Goal: Transaction & Acquisition: Subscribe to service/newsletter

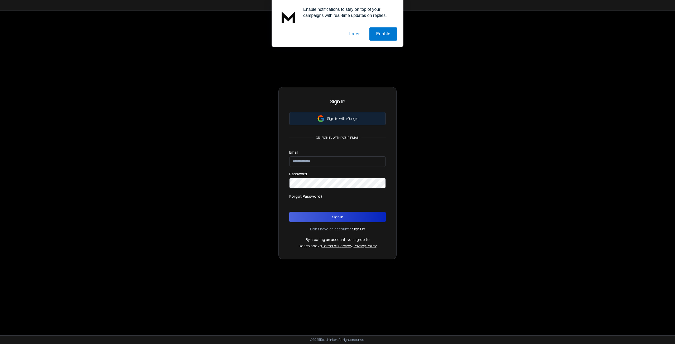
click at [336, 122] on button "Sign in with Google" at bounding box center [337, 118] width 97 height 13
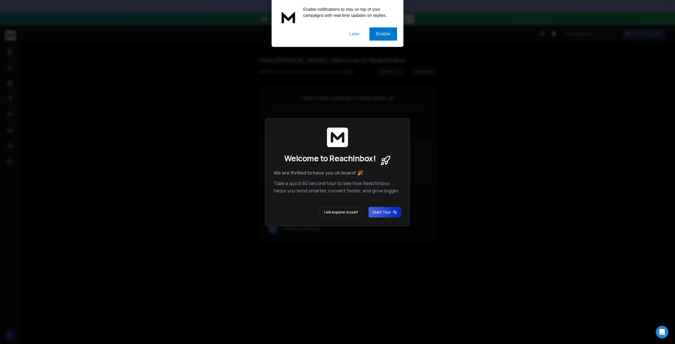
click at [354, 32] on button "Later" at bounding box center [355, 33] width 24 height 13
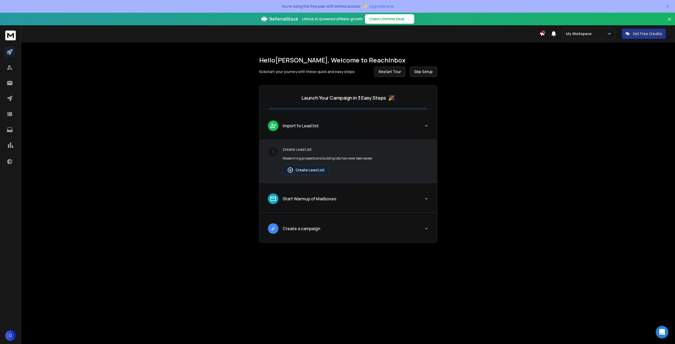
click at [308, 171] on button "Create Lead List" at bounding box center [306, 170] width 46 height 11
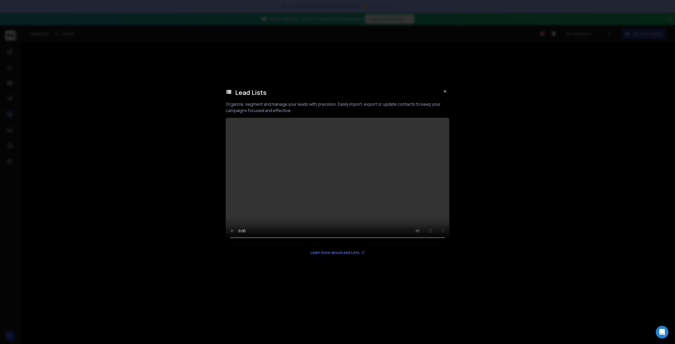
click at [160, 140] on div at bounding box center [337, 172] width 675 height 344
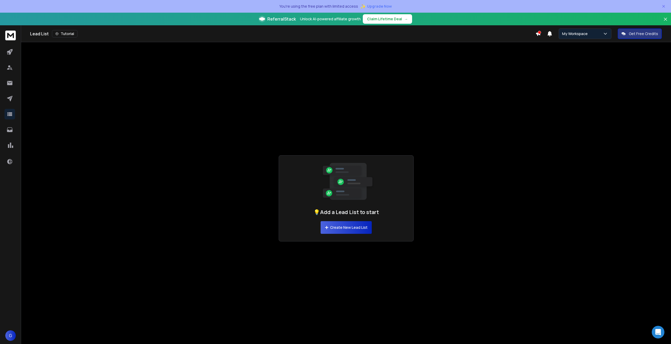
click at [602, 32] on div "My Workspace" at bounding box center [585, 33] width 46 height 5
click at [601, 32] on div "My Workspace" at bounding box center [589, 33] width 46 height 5
click at [628, 35] on button "Get Free Credits" at bounding box center [640, 33] width 44 height 11
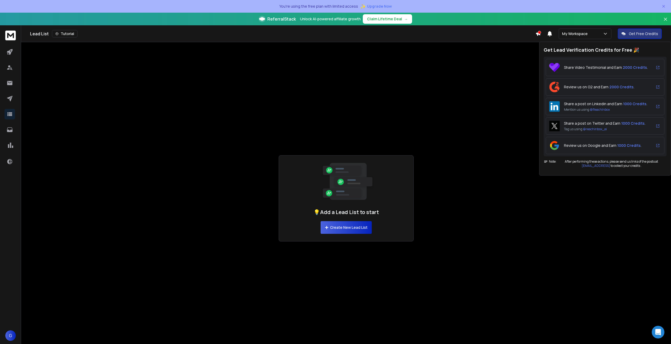
click at [202, 104] on div "💡Add a Lead List to start Create New Lead List" at bounding box center [346, 198] width 650 height 312
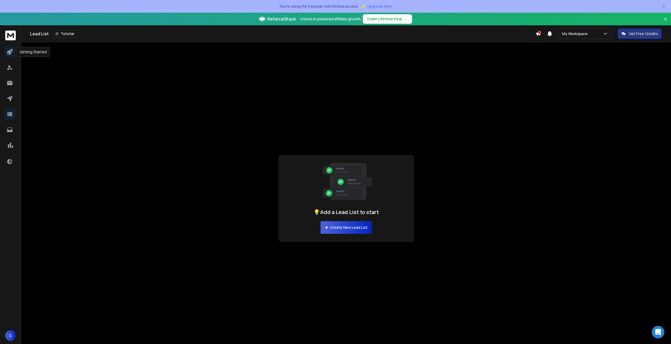
click at [14, 53] on link at bounding box center [9, 52] width 11 height 11
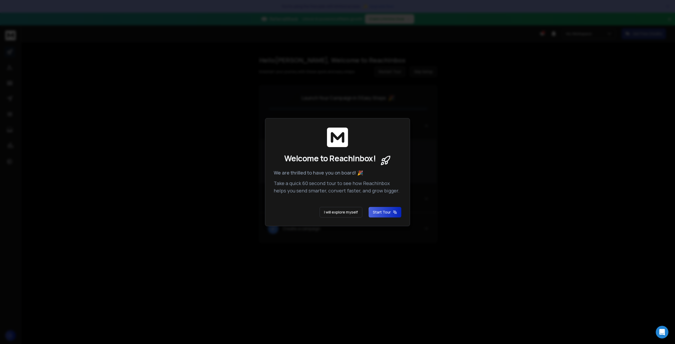
click at [176, 170] on div at bounding box center [337, 172] width 675 height 344
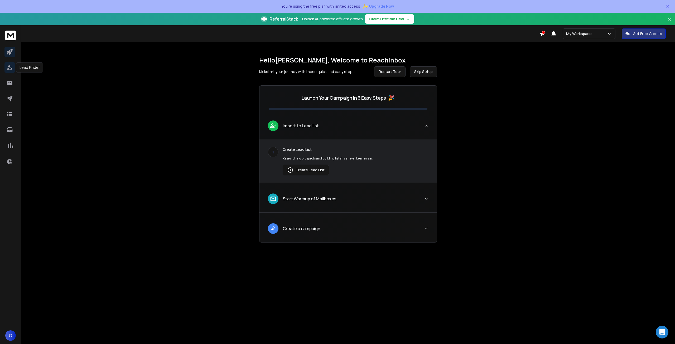
click at [13, 70] on link at bounding box center [9, 67] width 11 height 11
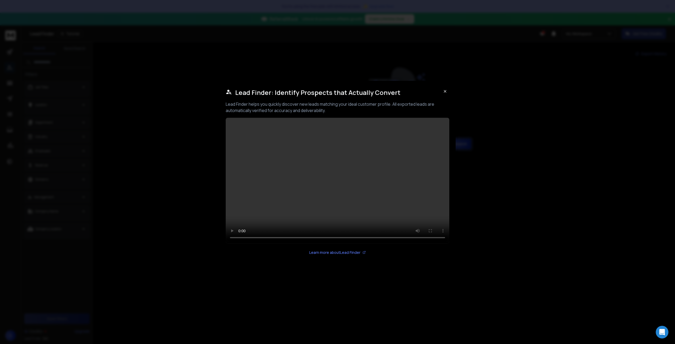
click at [104, 118] on div at bounding box center [337, 172] width 675 height 344
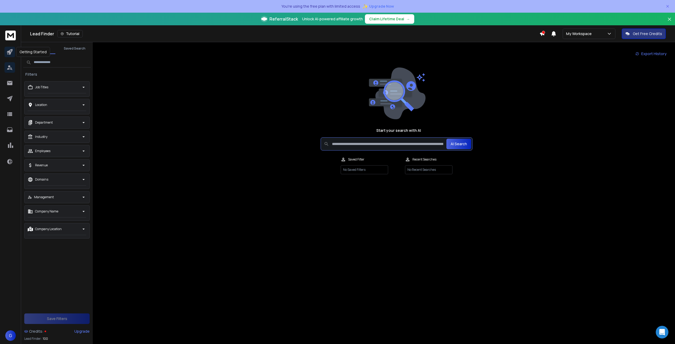
click at [12, 52] on icon at bounding box center [10, 52] width 6 height 6
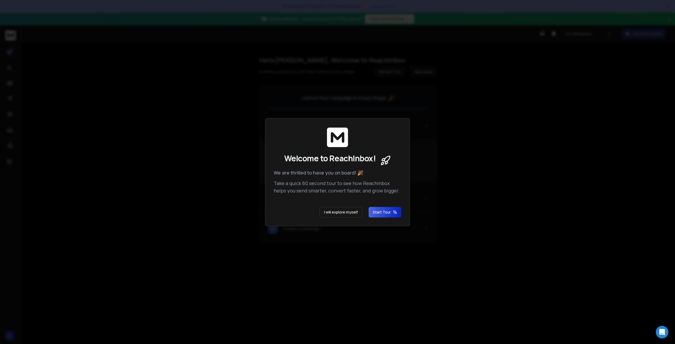
click at [13, 87] on div at bounding box center [337, 172] width 675 height 344
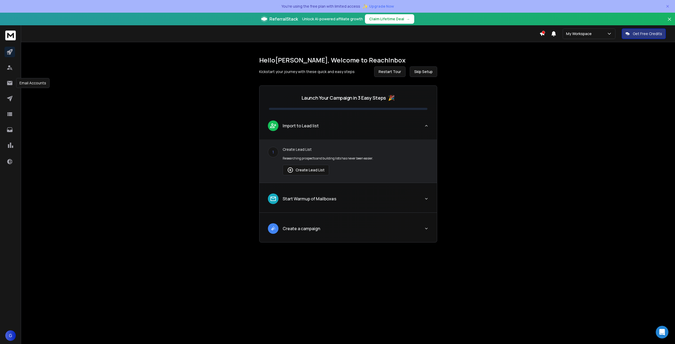
click at [0, 83] on div "G" at bounding box center [10, 185] width 21 height 321
click at [4, 83] on link at bounding box center [9, 83] width 11 height 11
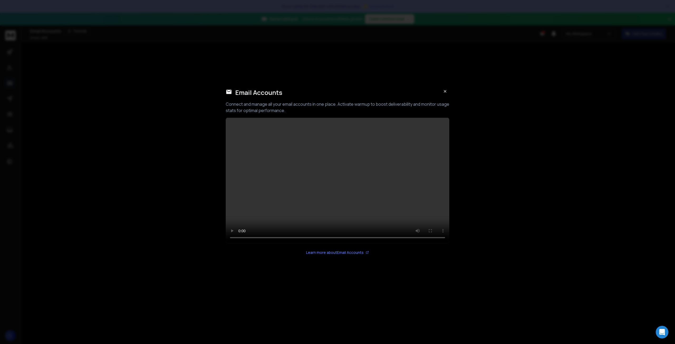
click at [341, 197] on video at bounding box center [338, 181] width 224 height 126
click at [350, 192] on video at bounding box center [338, 181] width 224 height 126
click at [339, 179] on video at bounding box center [338, 181] width 224 height 126
click at [298, 207] on video at bounding box center [338, 181] width 224 height 126
click at [146, 167] on div at bounding box center [337, 172] width 675 height 344
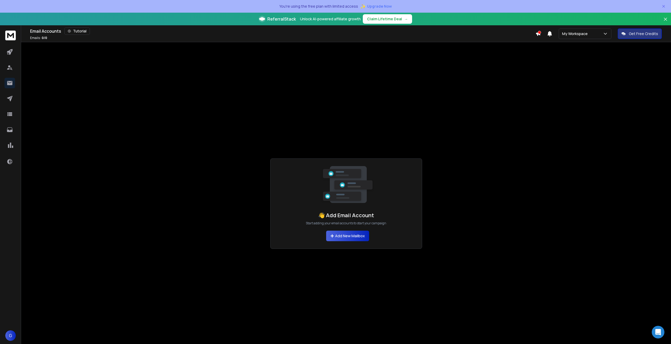
click at [341, 238] on button "Add New Mailbox" at bounding box center [347, 236] width 43 height 11
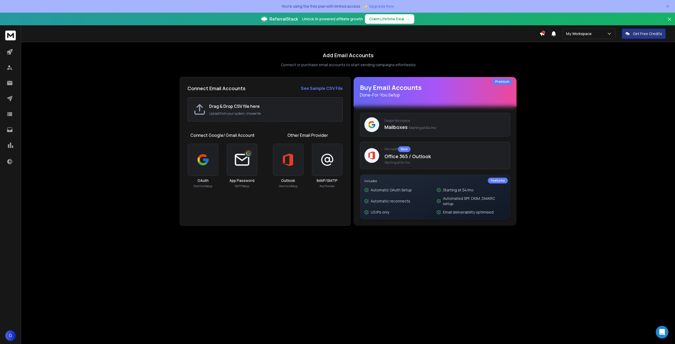
click at [398, 128] on p "Mailboxes Starting at $4/mo" at bounding box center [444, 126] width 121 height 7
click at [408, 128] on p "Mailboxes Starting at $4/mo" at bounding box center [444, 126] width 121 height 7
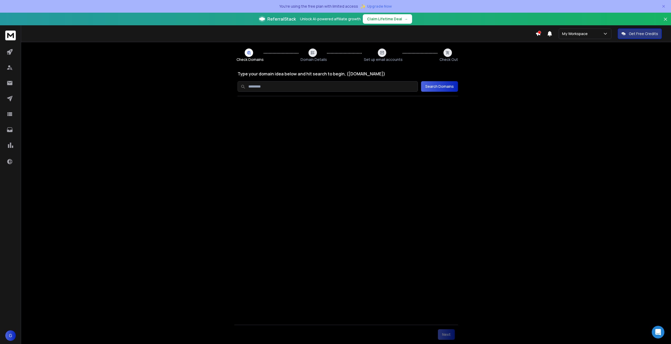
click at [310, 89] on input at bounding box center [328, 86] width 180 height 11
type input "**********"
click at [444, 84] on button "Search Domains" at bounding box center [439, 86] width 37 height 11
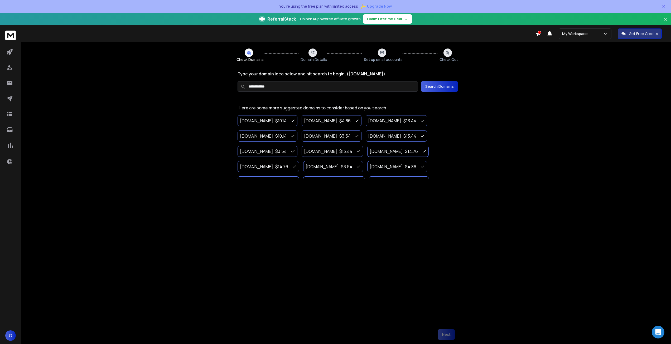
click at [401, 121] on h3 "[DOMAIN_NAME]" at bounding box center [384, 121] width 33 height 6
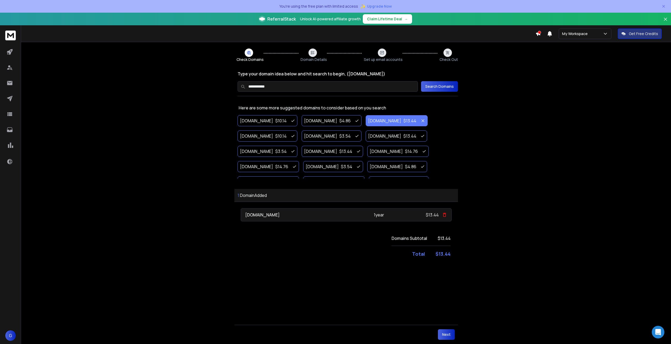
click at [307, 57] on span "Domain Details" at bounding box center [314, 59] width 26 height 5
click at [343, 73] on h2 "Type your domain idea below and hit search to begin, ([DOMAIN_NAME])" at bounding box center [348, 74] width 220 height 6
click at [12, 86] on icon at bounding box center [10, 83] width 6 height 6
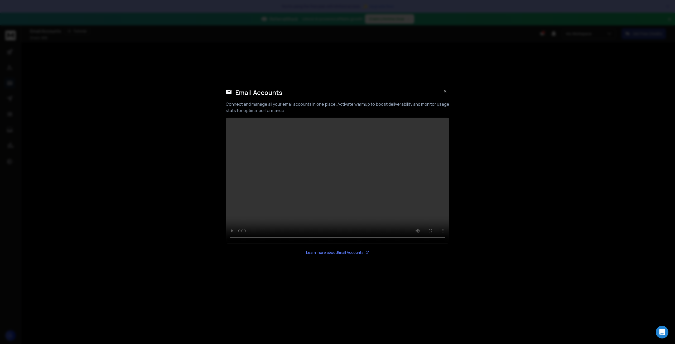
click at [215, 95] on div at bounding box center [337, 172] width 675 height 344
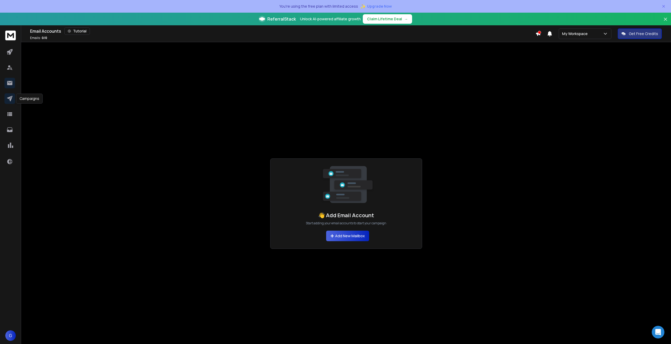
click at [8, 100] on icon at bounding box center [10, 98] width 6 height 6
